Goal: Communication & Community: Answer question/provide support

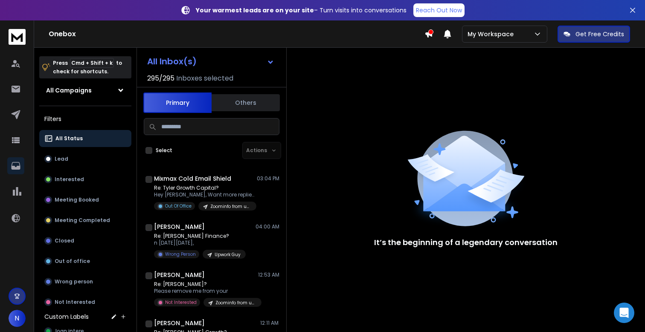
scroll to position [1, 0]
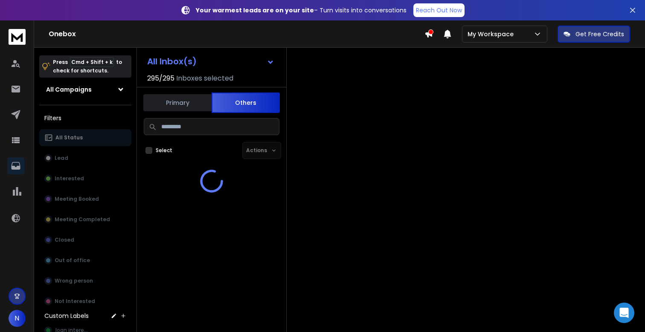
click at [252, 98] on button "Others" at bounding box center [246, 103] width 68 height 20
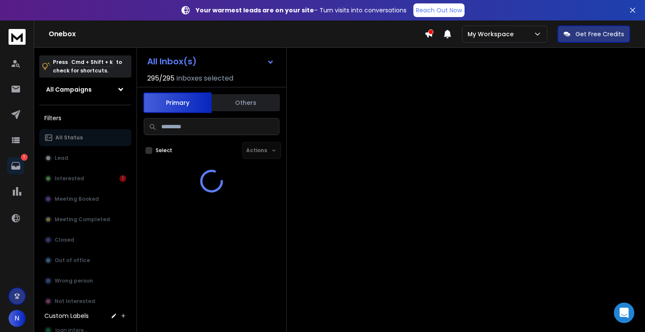
click at [195, 101] on button "Primary" at bounding box center [177, 103] width 68 height 20
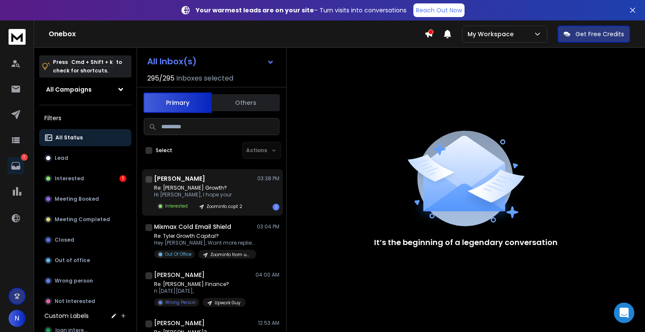
click at [204, 172] on div "[PERSON_NAME] 03:38 PM Re: [PERSON_NAME] Growth? Hi [PERSON_NAME], I hope your …" at bounding box center [212, 192] width 141 height 47
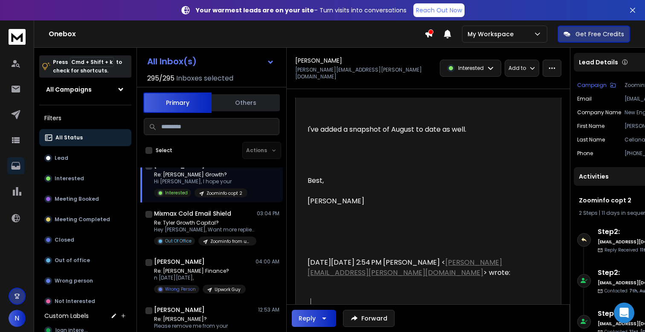
scroll to position [1354, 0]
click at [256, 93] on div "All Inbox(s) 295 / 295 Inboxes selected Primary Others Select Actions [PERSON_N…" at bounding box center [211, 214] width 149 height 332
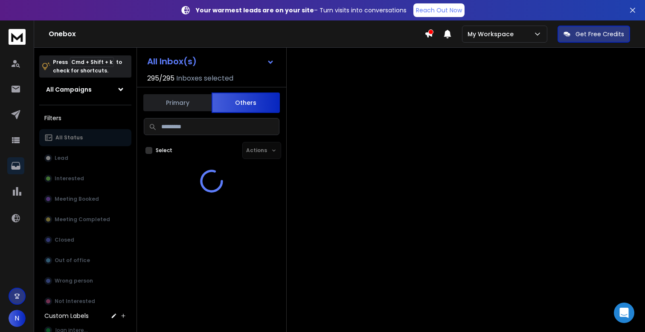
click at [240, 99] on button "Others" at bounding box center [246, 103] width 68 height 20
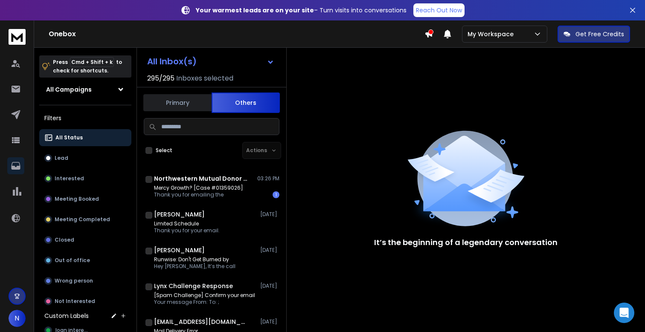
click at [201, 99] on button "Primary" at bounding box center [177, 102] width 68 height 19
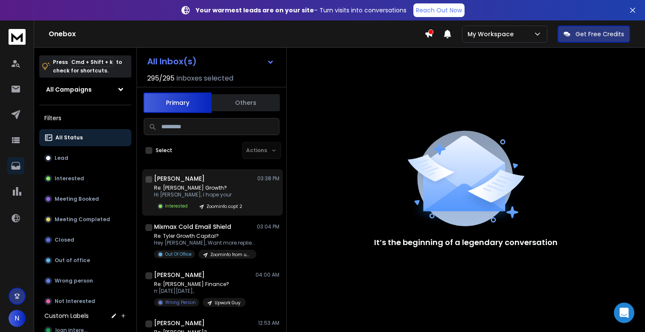
click at [265, 183] on div "[PERSON_NAME] 03:38 PM Re: [PERSON_NAME] Growth? Hi [PERSON_NAME], I hope your …" at bounding box center [216, 192] width 125 height 36
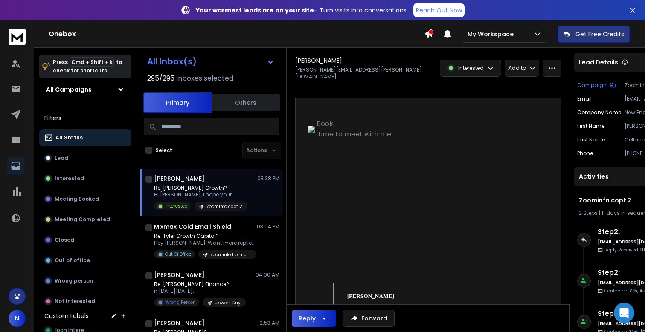
scroll to position [379, 0]
click at [232, 113] on div "Primary Others Select Actions [PERSON_NAME] 03:38 PM Re: [PERSON_NAME] Growth? …" at bounding box center [211, 253] width 149 height 319
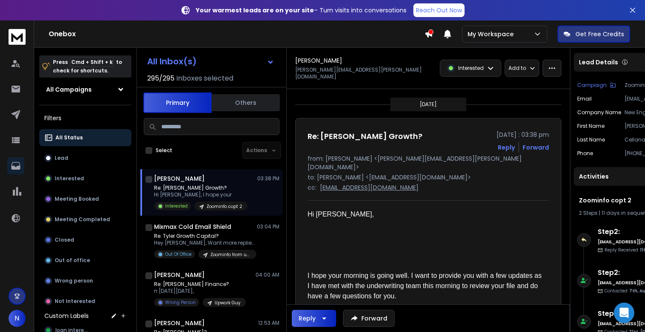
click at [227, 107] on button "Others" at bounding box center [246, 102] width 68 height 19
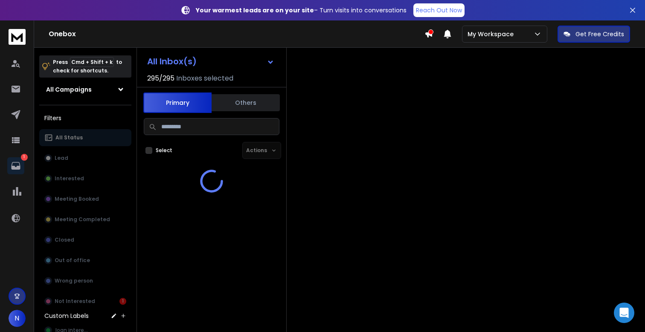
click at [197, 106] on button "Primary" at bounding box center [177, 103] width 68 height 20
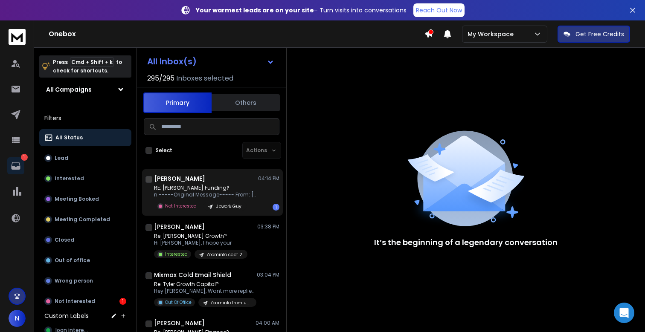
click at [227, 183] on div "[PERSON_NAME] 04:14 PM RE: [PERSON_NAME] Funding? n -----Original Message----- …" at bounding box center [216, 192] width 125 height 36
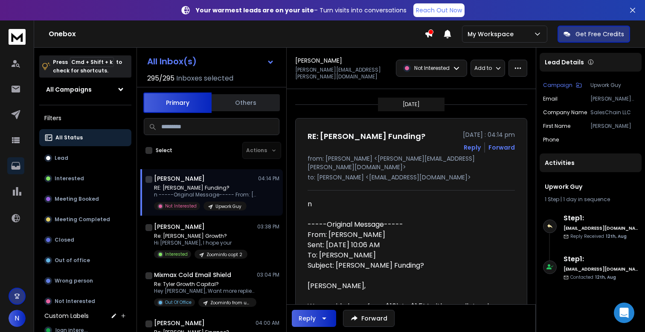
click at [267, 102] on button "Others" at bounding box center [246, 102] width 68 height 19
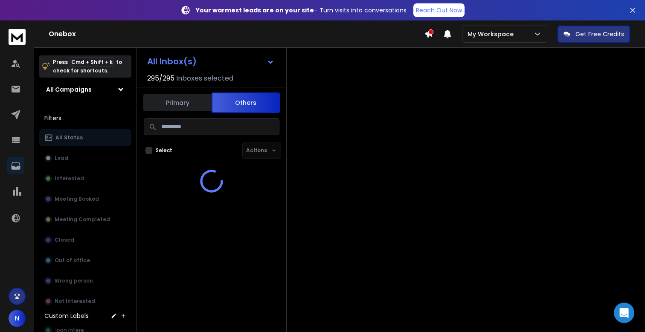
drag, startPoint x: 267, startPoint y: 102, endPoint x: 215, endPoint y: 108, distance: 52.5
click at [266, 102] on button "Others" at bounding box center [246, 103] width 68 height 20
click at [171, 110] on button "Primary" at bounding box center [177, 102] width 68 height 19
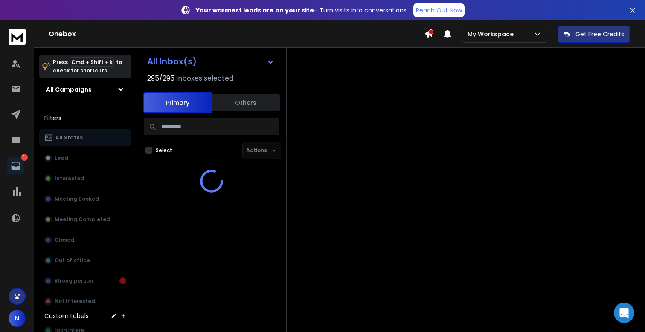
click at [171, 110] on button "Primary" at bounding box center [177, 103] width 68 height 20
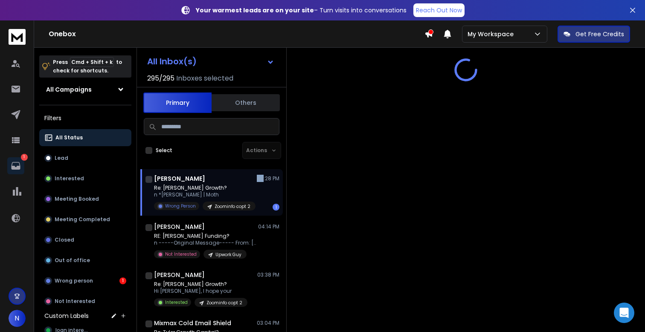
click at [239, 171] on div "[PERSON_NAME][GEOGRAPHIC_DATA] 04:28 PM Re: [PERSON_NAME] Growth? n *[PERSON_NA…" at bounding box center [212, 192] width 141 height 47
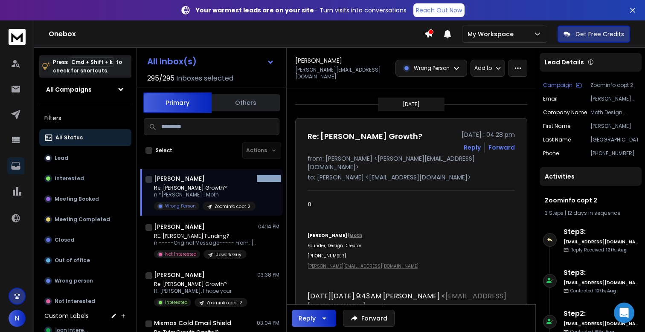
click at [233, 102] on button "Others" at bounding box center [246, 102] width 68 height 19
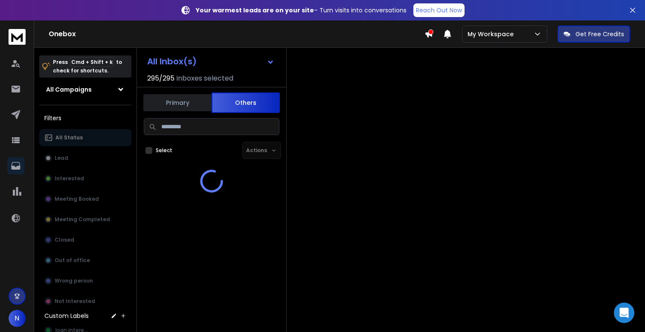
click at [233, 102] on button "Others" at bounding box center [246, 103] width 68 height 20
click at [186, 108] on button "Primary" at bounding box center [177, 102] width 68 height 19
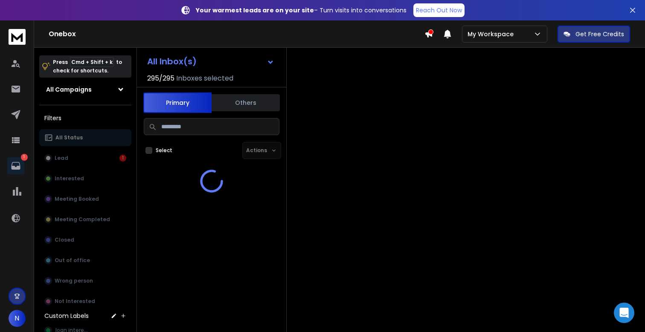
click at [186, 108] on button "Primary" at bounding box center [177, 103] width 68 height 20
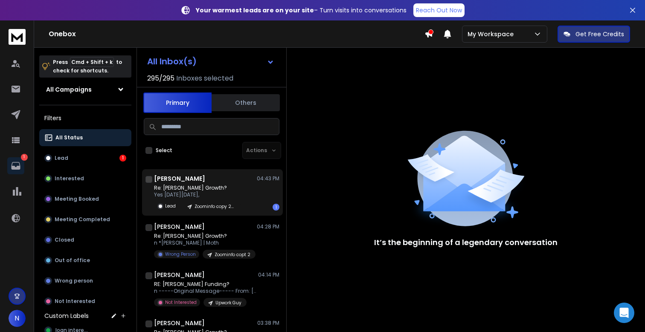
click at [267, 174] on div "[PERSON_NAME] 04:43 PM Re: [PERSON_NAME] Growth? Yes [DATE][DATE], Lead Zoominf…" at bounding box center [212, 192] width 141 height 47
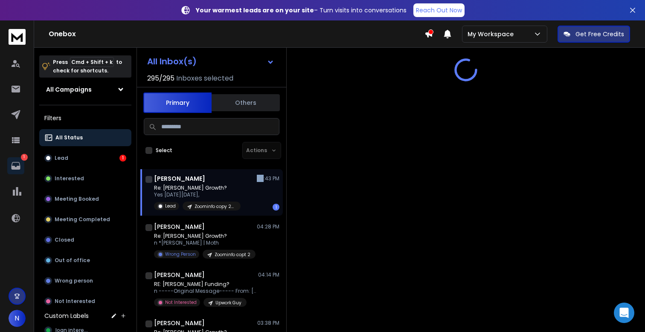
click at [267, 174] on div "[PERSON_NAME] 04:43 PM Re: [PERSON_NAME] Growth? Yes [DATE][DATE], Lead Zoominf…" at bounding box center [212, 192] width 141 height 47
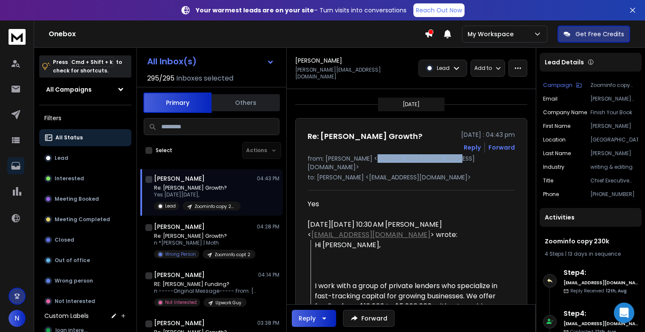
copy p "<[PERSON_NAME][EMAIL_ADDRESS][DOMAIN_NAME]"
copy p "[PERSON_NAME][EMAIL_ADDRESS][DOMAIN_NAME]"
drag, startPoint x: 464, startPoint y: 151, endPoint x: 377, endPoint y: 148, distance: 86.7
click at [377, 154] on p "from: [PERSON_NAME] <[PERSON_NAME][EMAIL_ADDRESS][DOMAIN_NAME]>" at bounding box center [411, 162] width 207 height 17
click at [596, 125] on p "[PERSON_NAME]" at bounding box center [614, 126] width 48 height 7
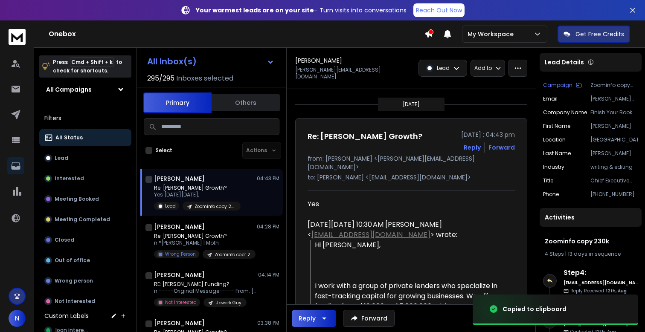
click at [299, 313] on button "Reply" at bounding box center [314, 318] width 44 height 17
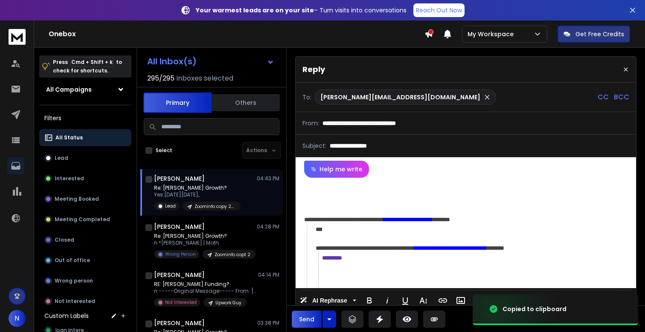
click at [450, 105] on div "To: [PERSON_NAME][EMAIL_ADDRESS][DOMAIN_NAME] CC BCC" at bounding box center [466, 97] width 340 height 29
click at [500, 99] on input at bounding box center [530, 97] width 60 height 15
paste input "**********"
type input "**********"
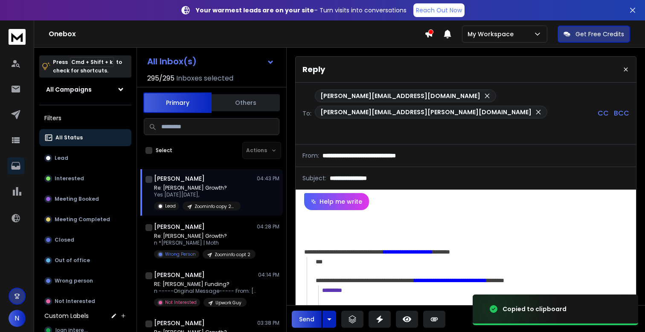
click at [364, 193] on div "**********" at bounding box center [466, 267] width 340 height 155
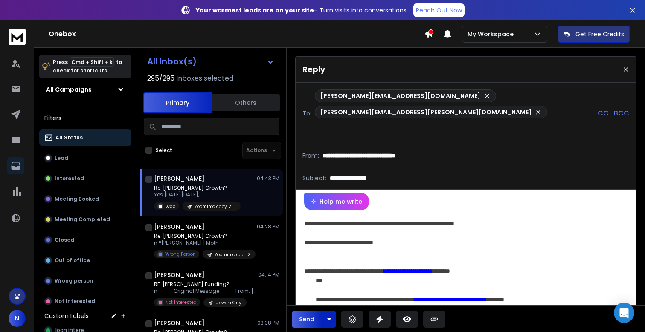
click at [303, 320] on button "Send" at bounding box center [307, 319] width 30 height 17
